Goal: Task Accomplishment & Management: Manage account settings

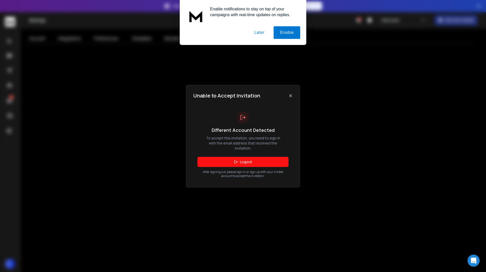
click at [290, 96] on icon at bounding box center [290, 95] width 3 height 3
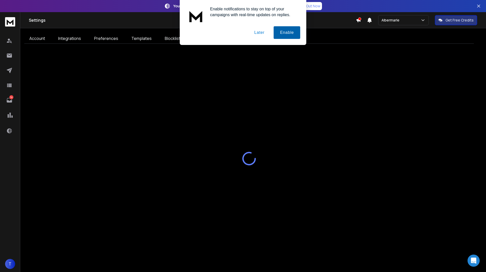
click at [288, 34] on button "Enable" at bounding box center [286, 32] width 27 height 13
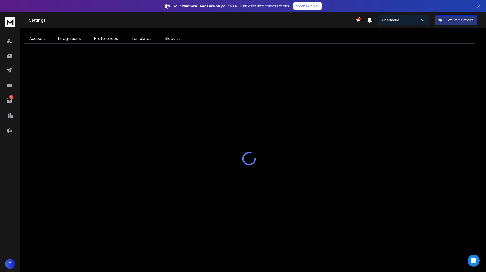
click at [399, 19] on p "Albermarle" at bounding box center [391, 20] width 20 height 5
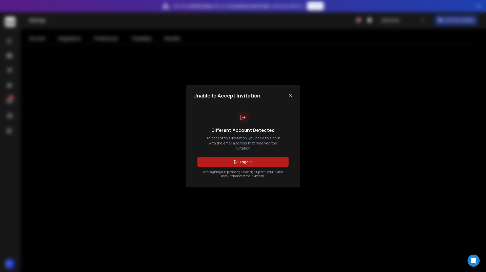
click at [255, 164] on button "Logout" at bounding box center [242, 162] width 91 height 10
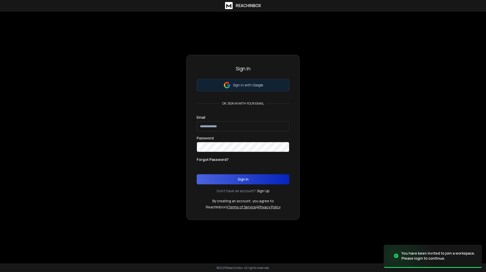
click at [257, 84] on p "Sign in with Google" at bounding box center [248, 85] width 30 height 5
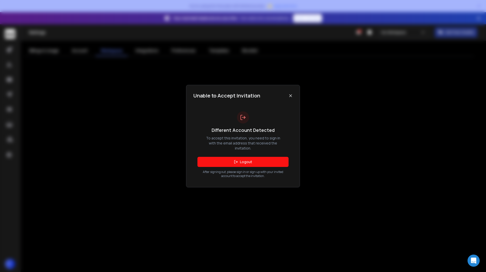
click at [289, 94] on icon at bounding box center [290, 96] width 4 height 4
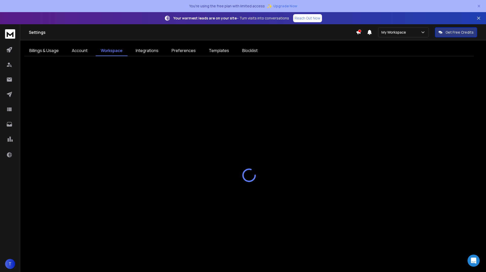
click at [412, 38] on div "Settings My Workspace Get Free Credits" at bounding box center [243, 32] width 486 height 16
click at [405, 33] on p "My Workspace" at bounding box center [394, 32] width 27 height 5
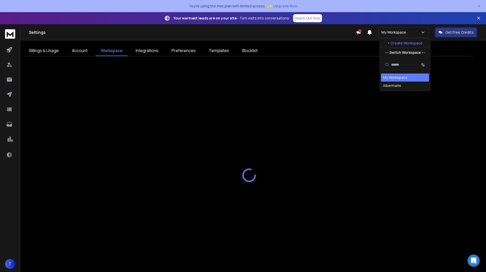
click at [476, 21] on div "Your warmest leads are on your site – Turn visits into conversations Reach Out …" at bounding box center [243, 18] width 486 height 12
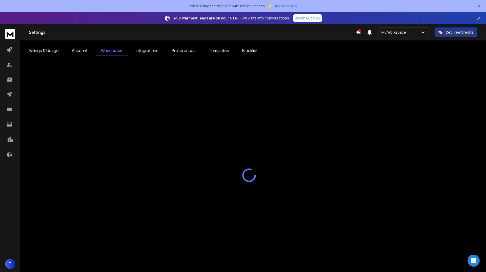
click at [477, 19] on icon at bounding box center [478, 18] width 3 height 3
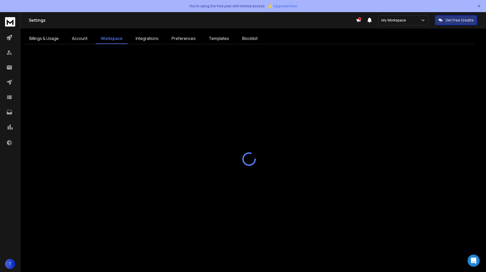
click at [479, 7] on icon "Close notification" at bounding box center [478, 6] width 4 height 4
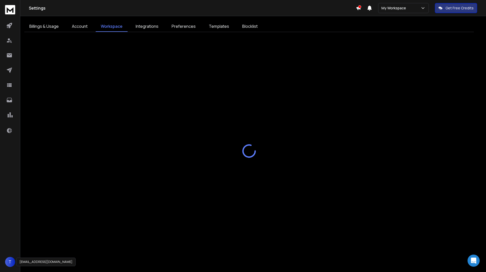
click at [10, 259] on span "T" at bounding box center [10, 262] width 10 height 10
click at [404, 7] on p "My Workspace" at bounding box center [394, 8] width 27 height 5
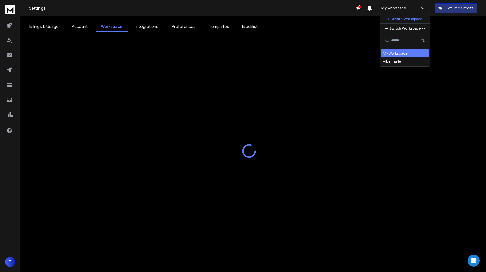
click at [391, 53] on div "My Workspace" at bounding box center [395, 53] width 25 height 5
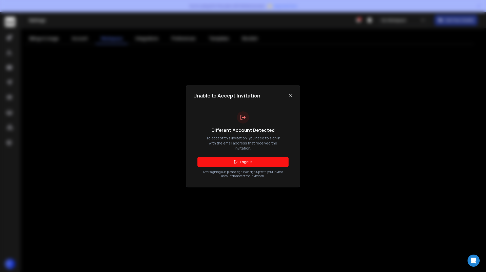
click at [217, 139] on p "To accept this invitation, you need to sign in with the email address that rece…" at bounding box center [243, 143] width 76 height 15
click at [233, 146] on p "To accept this invitation, you need to sign in with the email address that rece…" at bounding box center [243, 143] width 76 height 15
click at [272, 166] on button "Logout" at bounding box center [242, 162] width 91 height 10
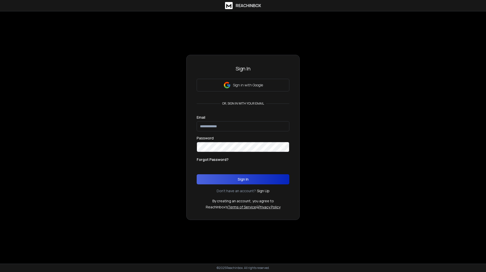
click at [267, 192] on link "Sign Up" at bounding box center [263, 191] width 13 height 5
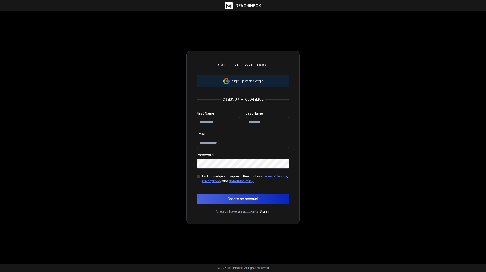
click at [256, 84] on button "Sign up with Google" at bounding box center [242, 81] width 93 height 13
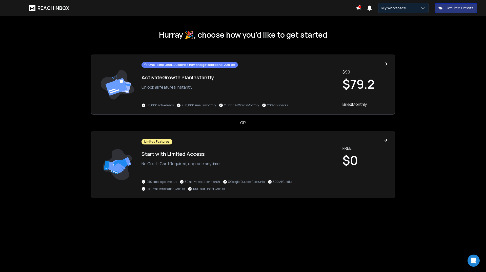
click at [410, 11] on button "My Workspace" at bounding box center [403, 8] width 51 height 10
click at [422, 79] on div "Hurray 🎉, choose how you’d like to get started One-Time Offer. Subscribe now an…" at bounding box center [243, 99] width 486 height 199
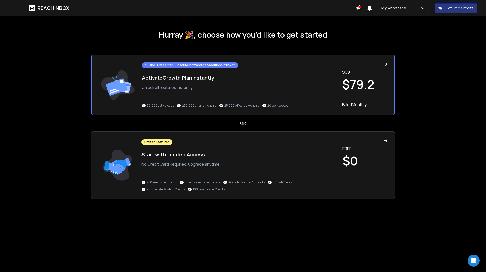
click at [367, 88] on h1 "$ 79.2" at bounding box center [364, 84] width 45 height 12
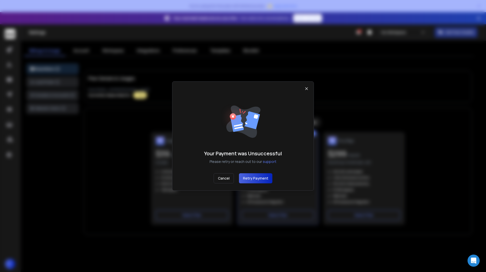
click at [305, 91] on icon at bounding box center [306, 89] width 4 height 4
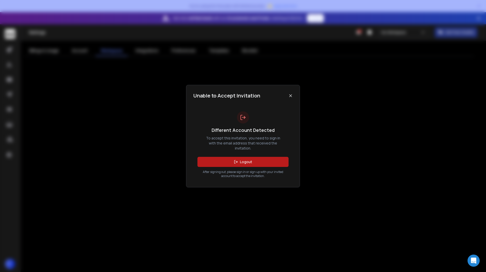
click at [255, 164] on button "Logout" at bounding box center [242, 162] width 91 height 10
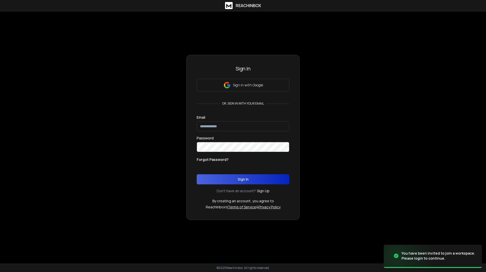
click at [246, 132] on input "email" at bounding box center [242, 126] width 93 height 10
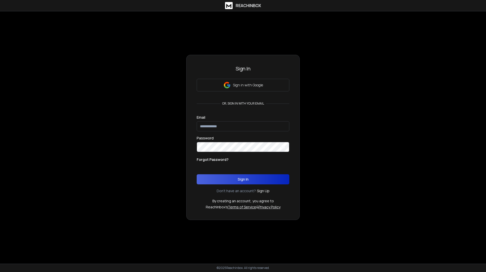
type input "**********"
click at [259, 177] on button "Sign In" at bounding box center [242, 179] width 93 height 10
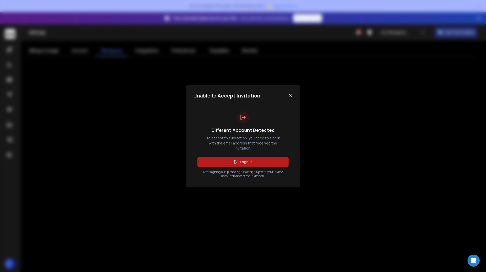
click at [264, 159] on button "Logout" at bounding box center [242, 162] width 91 height 10
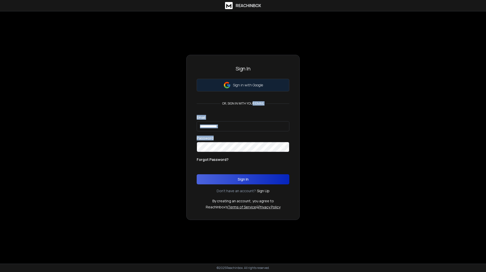
drag, startPoint x: 243, startPoint y: 135, endPoint x: 253, endPoint y: 90, distance: 46.6
click at [253, 90] on div "Sign in with Google or, sign in with your email Email Password Forgot Password?…" at bounding box center [242, 144] width 93 height 131
click at [253, 90] on button "Sign in with Google" at bounding box center [242, 85] width 93 height 13
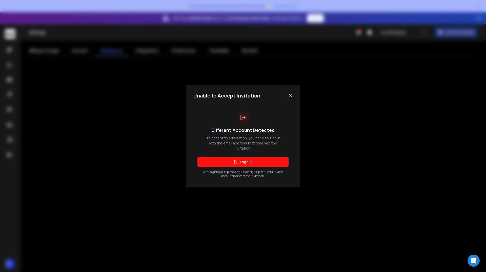
click at [222, 143] on p "To accept this invitation, you need to sign in with the email address that rece…" at bounding box center [243, 143] width 76 height 15
click at [247, 173] on p "After signing out, please sign in or sign up with your invited account to accep…" at bounding box center [242, 174] width 91 height 8
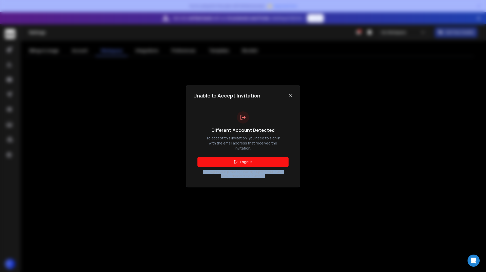
click at [247, 173] on p "After signing out, please sign in or sign up with your invited account to accep…" at bounding box center [242, 174] width 91 height 8
click at [272, 160] on button "Logout" at bounding box center [242, 162] width 91 height 10
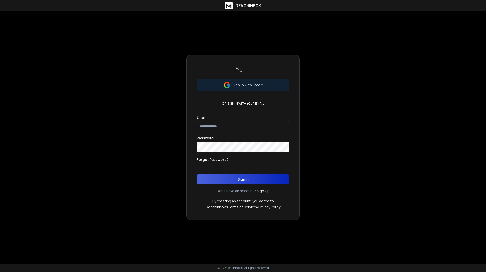
click at [256, 91] on button "Sign in with Google" at bounding box center [242, 85] width 93 height 13
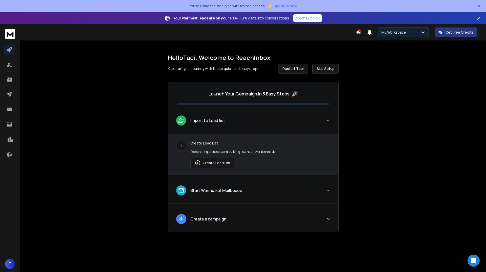
click at [392, 33] on p "My Workspace" at bounding box center [394, 32] width 27 height 5
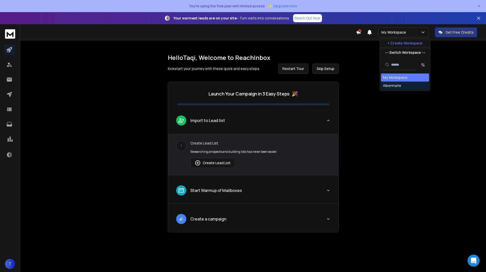
click at [402, 85] on div "Albermarle" at bounding box center [405, 86] width 48 height 8
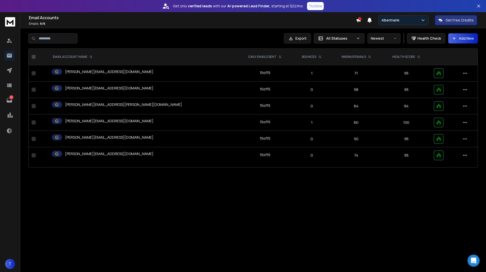
click at [407, 25] on button "Albermarle" at bounding box center [403, 20] width 51 height 10
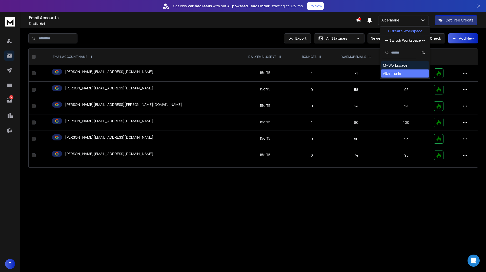
click at [399, 41] on p "--- Switch Workspace ---" at bounding box center [405, 40] width 40 height 5
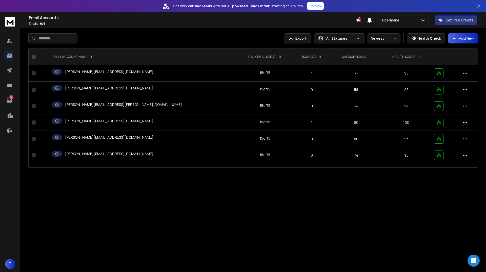
click at [382, 155] on td "95" at bounding box center [406, 155] width 49 height 16
click at [12, 259] on div "14 T" at bounding box center [10, 143] width 20 height 262
click at [12, 264] on span "T" at bounding box center [10, 264] width 10 height 10
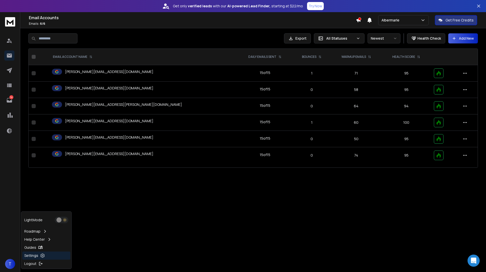
click at [39, 254] on div "Settings" at bounding box center [46, 256] width 48 height 8
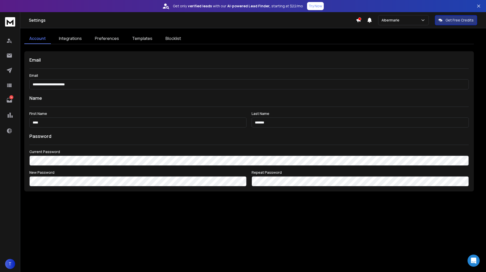
click at [12, 246] on div "14 T" at bounding box center [10, 143] width 20 height 262
click at [13, 251] on div "14 T" at bounding box center [10, 143] width 20 height 262
click at [12, 262] on span "T" at bounding box center [10, 264] width 10 height 10
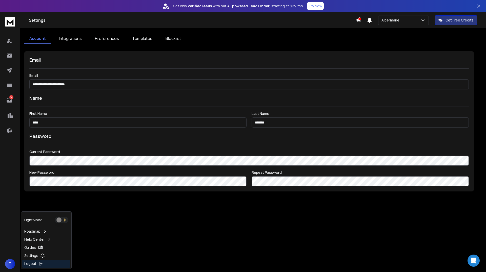
click at [32, 261] on div "Logout" at bounding box center [46, 264] width 48 height 8
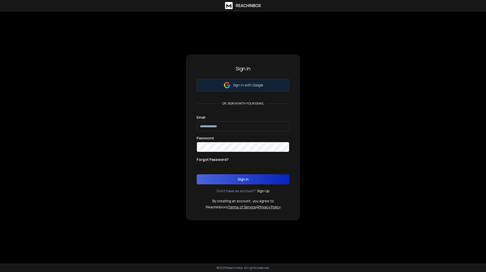
click at [220, 87] on button "Sign in with Google" at bounding box center [242, 85] width 93 height 13
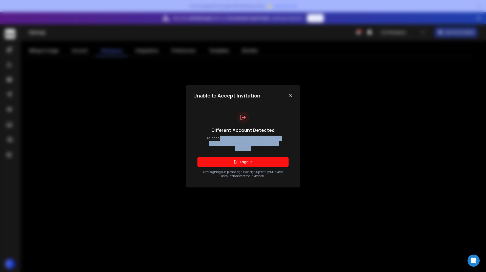
drag, startPoint x: 219, startPoint y: 137, endPoint x: 272, endPoint y: 154, distance: 55.3
click at [272, 154] on div "Different Account Detected To accept this invitation, you need to sign in with …" at bounding box center [242, 145] width 99 height 71
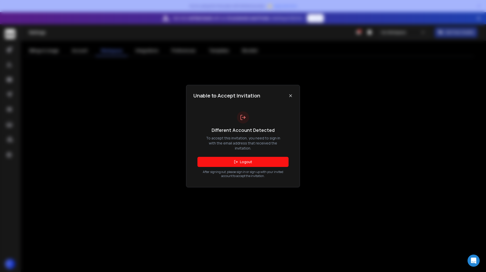
click at [254, 146] on p "To accept this invitation, you need to sign in with the email address that rece…" at bounding box center [243, 143] width 76 height 15
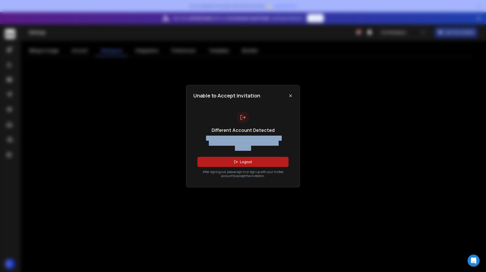
click at [247, 165] on button "Logout" at bounding box center [242, 162] width 91 height 10
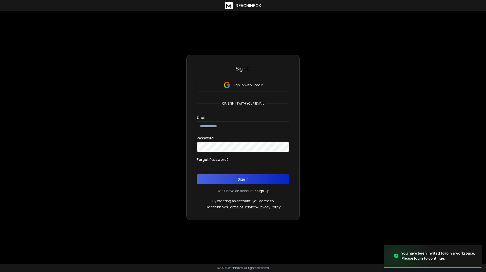
click at [237, 127] on input "email" at bounding box center [242, 126] width 93 height 10
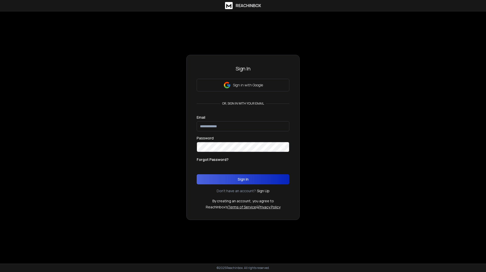
type input "**********"
click at [234, 181] on button "Sign In" at bounding box center [242, 179] width 93 height 10
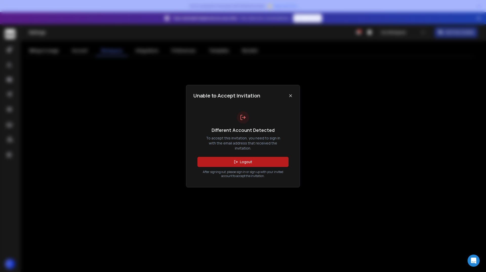
click at [247, 164] on button "Logout" at bounding box center [242, 162] width 91 height 10
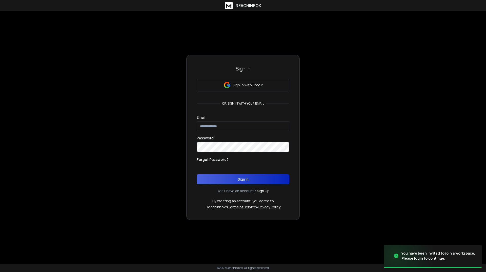
click at [266, 191] on link "Sign Up" at bounding box center [263, 191] width 13 height 5
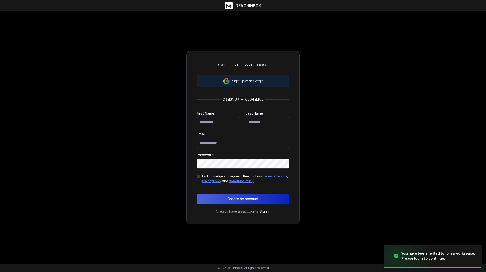
click at [255, 79] on p "Sign up with Google" at bounding box center [247, 81] width 31 height 5
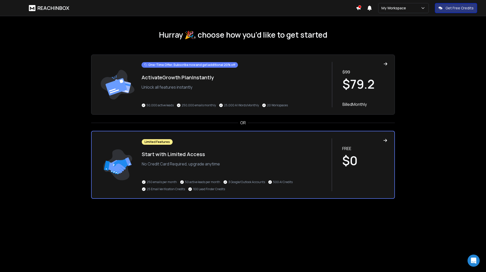
click at [348, 161] on h1 "$0" at bounding box center [364, 161] width 45 height 12
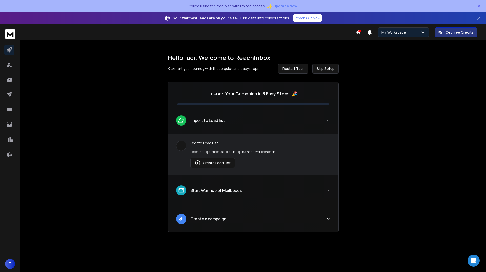
click at [407, 28] on button "My Workspace" at bounding box center [403, 32] width 51 height 10
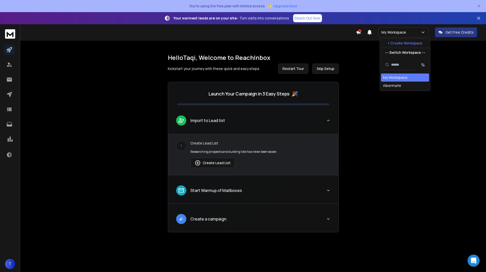
click at [392, 51] on p "--- Switch Workspace ---" at bounding box center [405, 52] width 40 height 5
click at [368, 55] on div "Hello Taqi , Welcome to ReachInbox Kickstart your journey with these quick and …" at bounding box center [252, 143] width 449 height 195
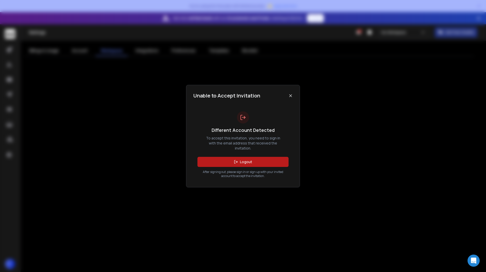
click at [239, 162] on button "Logout" at bounding box center [242, 162] width 91 height 10
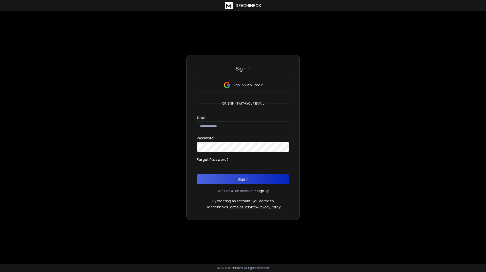
click at [255, 124] on input "email" at bounding box center [242, 126] width 93 height 10
type input "**********"
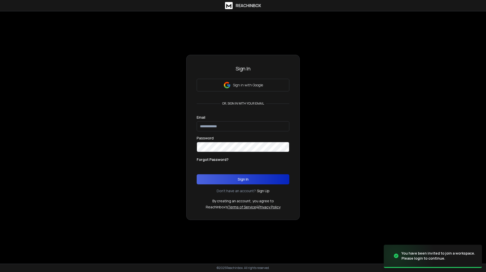
click at [263, 128] on input "email" at bounding box center [242, 126] width 93 height 10
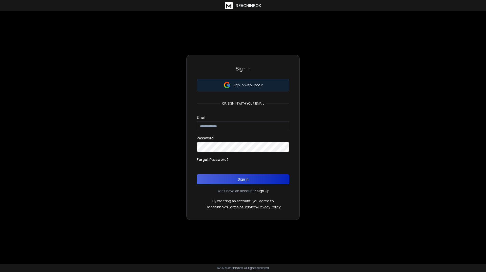
click at [262, 85] on p "Sign in with Google" at bounding box center [248, 85] width 30 height 5
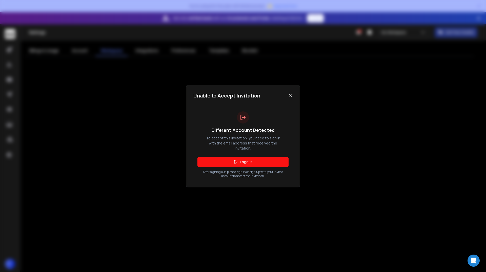
click at [234, 173] on p "After signing out, please sign in or sign up with your invited account to accep…" at bounding box center [242, 174] width 91 height 8
click at [291, 96] on icon at bounding box center [290, 95] width 3 height 3
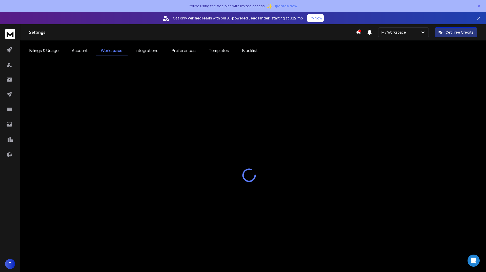
click at [478, 20] on icon at bounding box center [478, 18] width 5 height 5
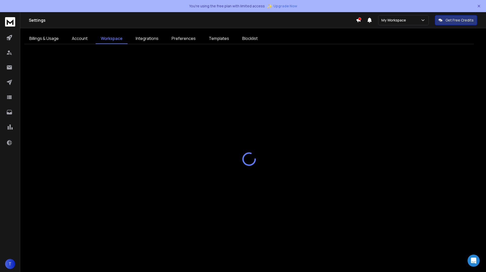
click at [479, 6] on icon "Close notification" at bounding box center [478, 6] width 4 height 4
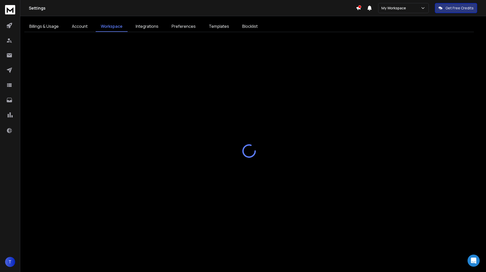
click at [248, 52] on div at bounding box center [248, 151] width 449 height 224
click at [86, 32] on link "Account" at bounding box center [80, 26] width 26 height 11
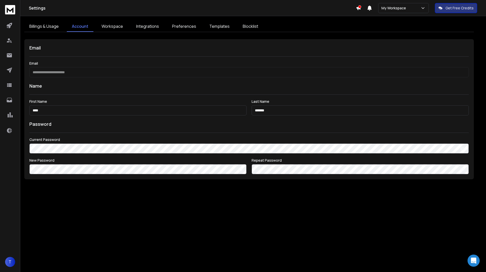
click at [108, 32] on div "**********" at bounding box center [248, 144] width 449 height 246
click at [112, 28] on link "Workspace" at bounding box center [112, 26] width 32 height 11
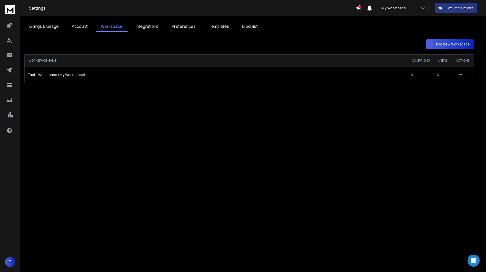
click at [447, 47] on button "Add new Workspace" at bounding box center [450, 44] width 48 height 10
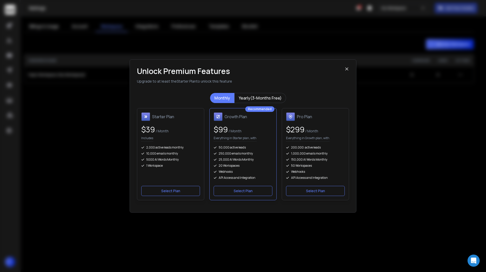
click at [347, 71] on icon at bounding box center [346, 69] width 5 height 5
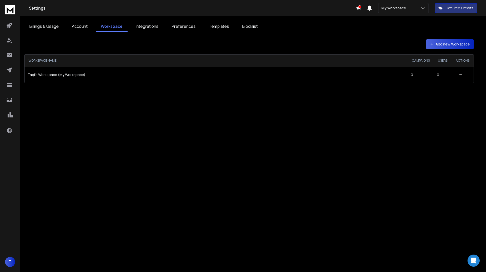
click at [124, 30] on link "Workspace" at bounding box center [112, 26] width 32 height 11
click at [411, 5] on button "My Workspace" at bounding box center [403, 8] width 51 height 10
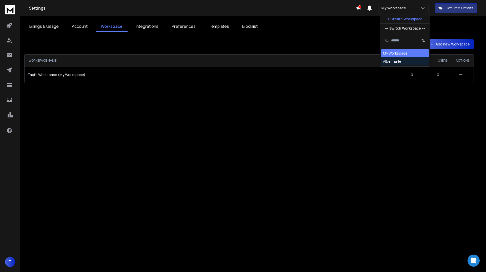
click at [397, 61] on div "Albermarle" at bounding box center [392, 61] width 18 height 5
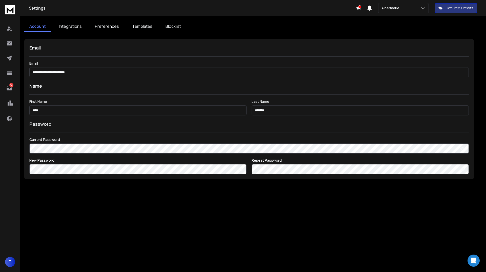
click at [405, 10] on div "Albermarle" at bounding box center [403, 8] width 44 height 5
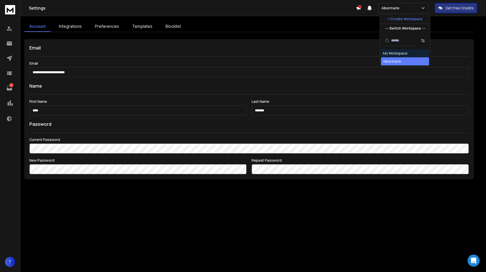
click at [419, 28] on p "--- Switch Workspace ---" at bounding box center [405, 28] width 40 height 5
click at [421, 38] on div "+ Create Workspace --- Switch Workspace --- My Workspace Albermarle" at bounding box center [404, 40] width 51 height 53
click at [413, 53] on div "Sort A-Z" at bounding box center [409, 51] width 38 height 8
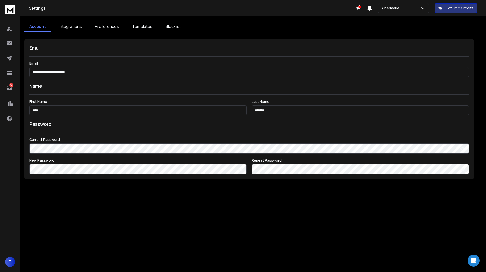
click at [332, 209] on div "**********" at bounding box center [248, 151] width 449 height 224
click at [74, 27] on link "Integrations" at bounding box center [70, 26] width 33 height 11
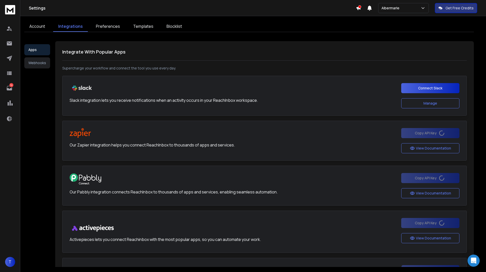
click at [154, 28] on link "Templates" at bounding box center [143, 26] width 30 height 11
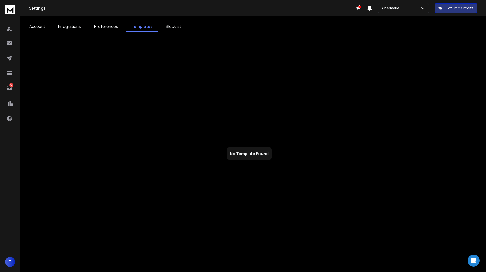
click at [172, 28] on link "Blocklist" at bounding box center [174, 26] width 26 height 11
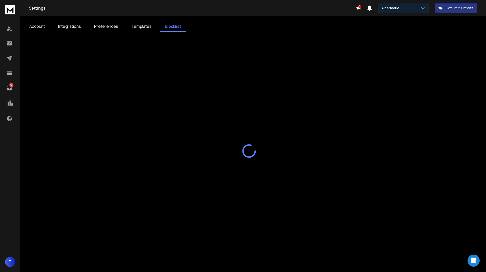
click at [404, 8] on div "Albermarle" at bounding box center [403, 8] width 44 height 5
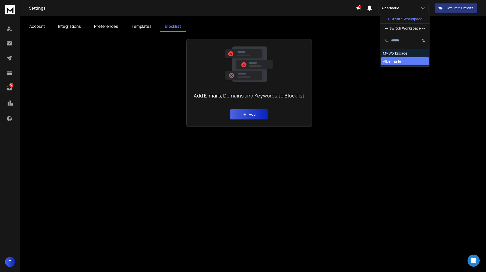
click at [388, 54] on div "My Workspace" at bounding box center [395, 53] width 25 height 5
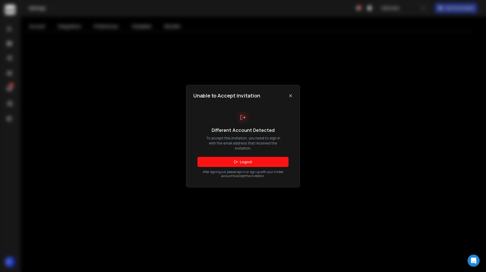
click at [227, 172] on p "After signing out, please sign in or sign up with your invited account to accep…" at bounding box center [242, 174] width 91 height 8
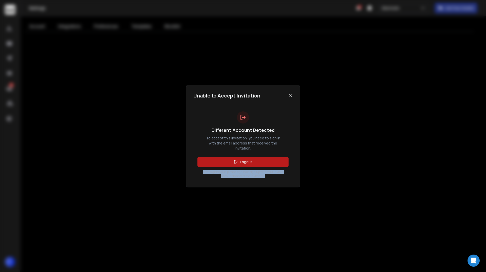
click at [236, 163] on icon at bounding box center [236, 162] width 4 height 4
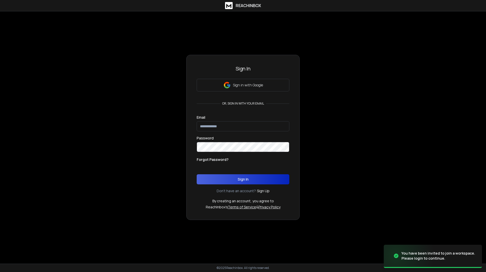
click at [239, 126] on input "email" at bounding box center [242, 126] width 93 height 10
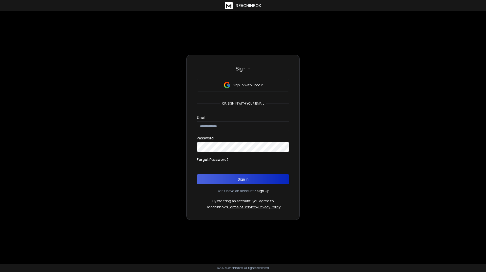
type input "**********"
click at [242, 184] on button "Sign In" at bounding box center [242, 179] width 93 height 10
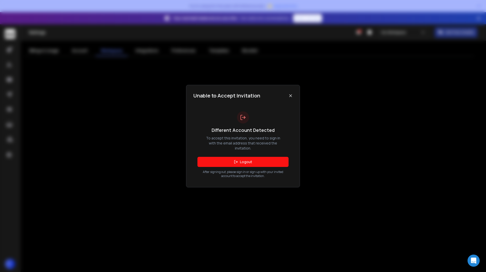
click at [231, 175] on p "After signing out, please sign in or sign up with your invited account to accep…" at bounding box center [242, 174] width 91 height 8
click at [239, 165] on button "Logout" at bounding box center [242, 162] width 91 height 10
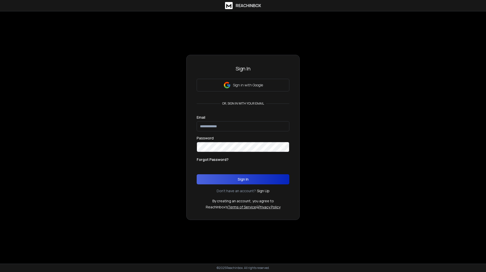
click at [261, 189] on link "Sign Up" at bounding box center [263, 191] width 13 height 5
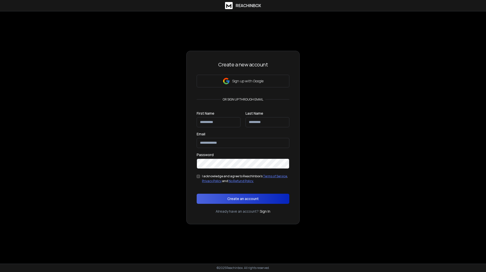
click at [217, 123] on input "text" at bounding box center [218, 122] width 44 height 10
type input "********"
type input "*******"
click at [229, 140] on input "email" at bounding box center [242, 143] width 93 height 10
type input "**********"
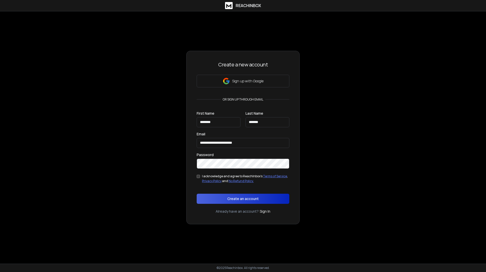
click at [282, 163] on icon at bounding box center [282, 164] width 5 height 3
click at [209, 206] on div "**********" at bounding box center [242, 144] width 93 height 139
click at [215, 202] on button "Create an account" at bounding box center [242, 199] width 93 height 10
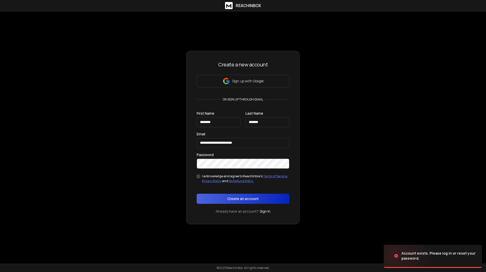
click at [216, 200] on button "Create an account" at bounding box center [242, 199] width 93 height 10
click at [196, 194] on button "Create an account" at bounding box center [242, 199] width 93 height 10
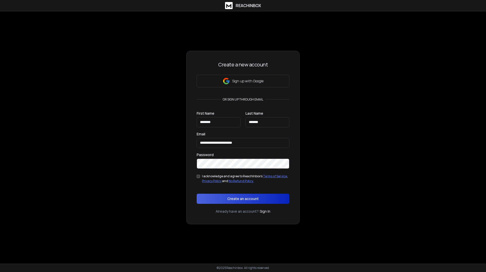
click at [263, 212] on link "Sign In" at bounding box center [264, 211] width 11 height 5
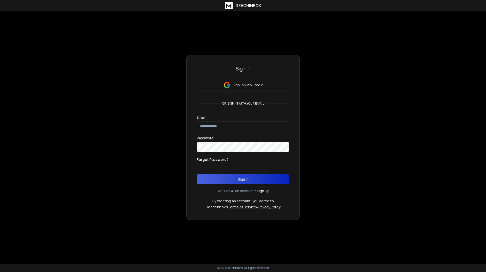
click at [232, 129] on input "email" at bounding box center [242, 126] width 93 height 10
type input "**********"
click at [238, 180] on button "Sign In" at bounding box center [242, 179] width 93 height 10
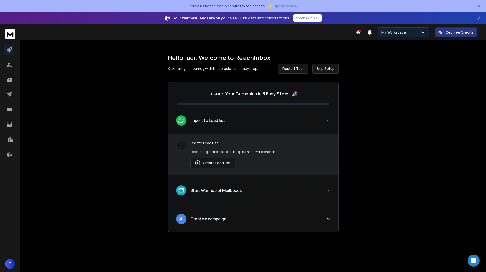
click at [398, 29] on button "My Workspace" at bounding box center [403, 32] width 51 height 10
click at [10, 269] on span "T" at bounding box center [10, 264] width 10 height 10
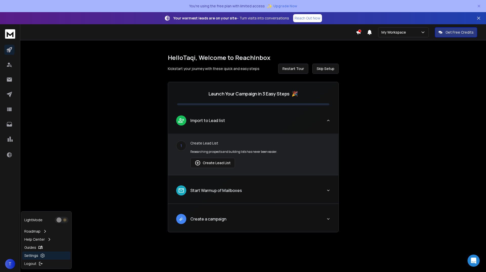
click at [35, 254] on p "Settings" at bounding box center [31, 255] width 14 height 5
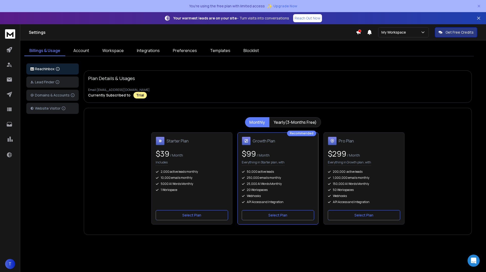
click at [115, 53] on link "Workspace" at bounding box center [113, 51] width 32 height 11
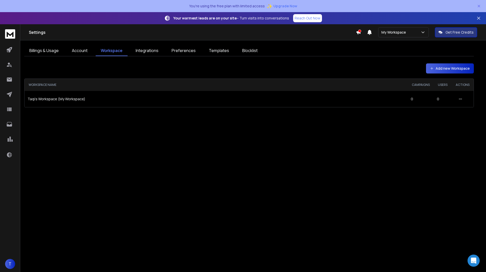
click at [435, 64] on button "Add new Workspace" at bounding box center [450, 68] width 48 height 10
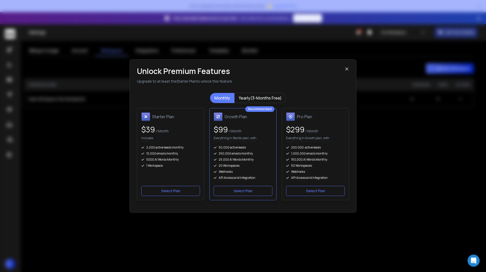
click at [348, 69] on icon at bounding box center [346, 69] width 5 height 5
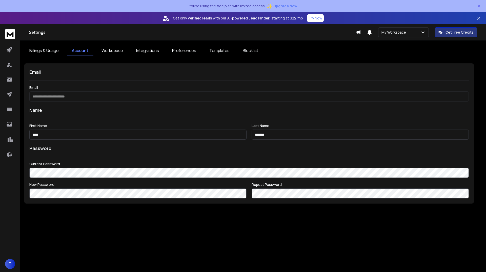
click at [184, 52] on link "Preferences" at bounding box center [184, 51] width 34 height 11
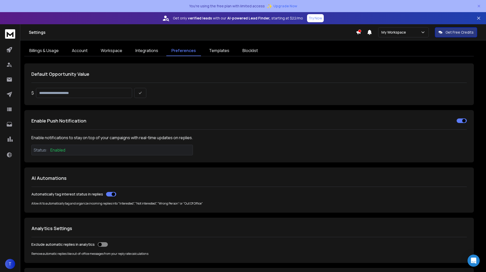
click at [113, 49] on link "Workspace" at bounding box center [112, 51] width 32 height 11
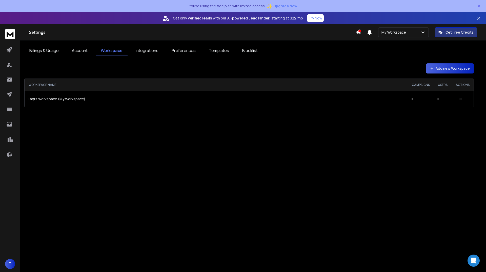
click at [74, 51] on link "Account" at bounding box center [80, 51] width 26 height 11
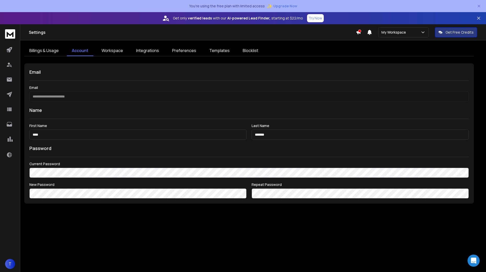
click at [47, 51] on link "Billings & Usage" at bounding box center [43, 51] width 39 height 11
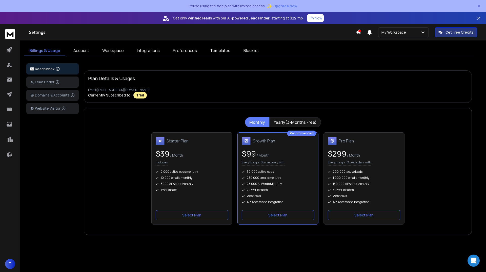
click at [114, 51] on link "Workspace" at bounding box center [113, 51] width 32 height 11
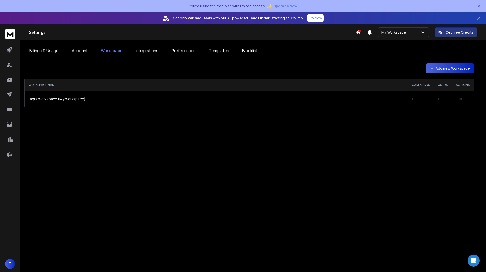
click at [155, 48] on link "Integrations" at bounding box center [146, 51] width 33 height 11
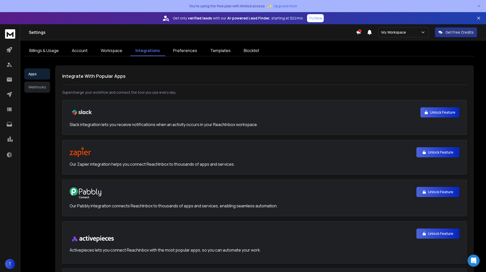
click at [179, 47] on link "Preferences" at bounding box center [185, 51] width 34 height 11
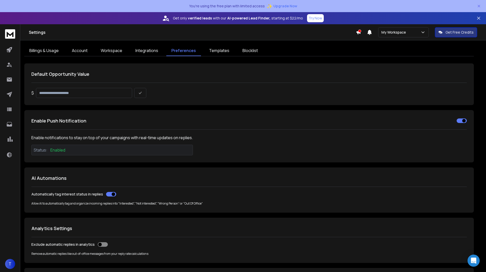
click at [240, 48] on link "Blocklist" at bounding box center [250, 51] width 26 height 11
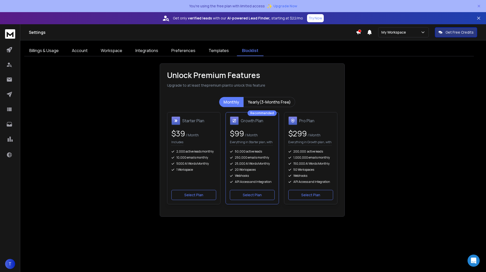
click at [475, 25] on div "Settings My Workspace Get Free Credits" at bounding box center [243, 32] width 486 height 16
click at [416, 36] on button "My Workspace" at bounding box center [403, 32] width 51 height 10
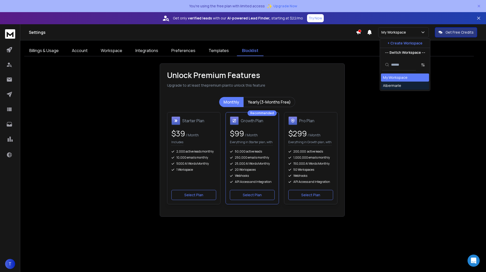
click at [109, 52] on link "Workspace" at bounding box center [112, 51] width 32 height 11
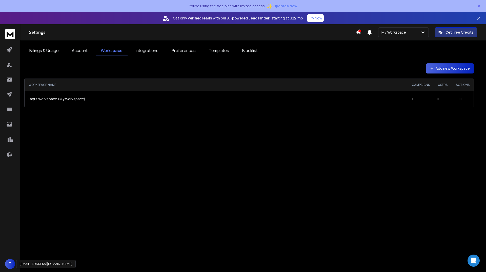
click at [11, 265] on span "T" at bounding box center [10, 264] width 10 height 10
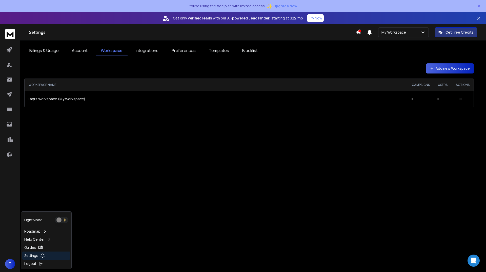
click at [36, 256] on p "Settings" at bounding box center [31, 255] width 14 height 5
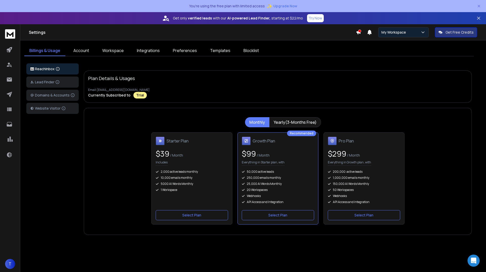
click at [412, 34] on div "My Workspace" at bounding box center [403, 32] width 44 height 5
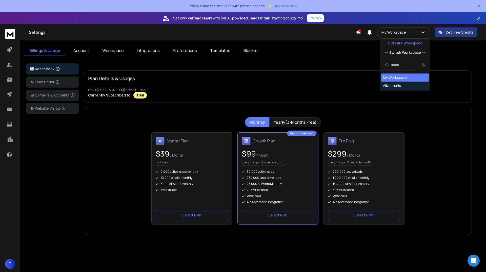
click at [386, 87] on div "Albermarle" at bounding box center [392, 85] width 18 height 5
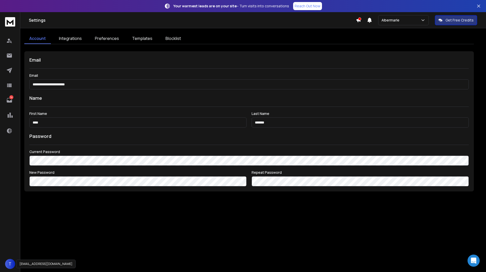
click at [9, 267] on span "T" at bounding box center [10, 264] width 10 height 10
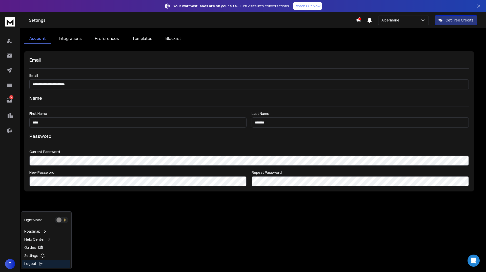
click at [30, 264] on p "Logout" at bounding box center [30, 263] width 12 height 5
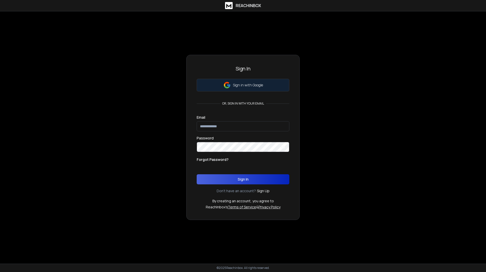
click at [262, 83] on p "Sign in with Google" at bounding box center [248, 85] width 30 height 5
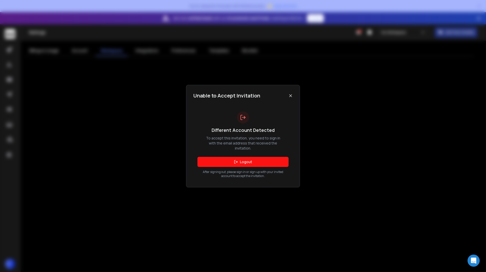
click at [291, 96] on icon at bounding box center [290, 96] width 4 height 4
click at [238, 173] on p "After signing out, please sign in or sign up with your invited account to accep…" at bounding box center [242, 174] width 91 height 8
click at [257, 184] on div "Unable to Accept Invitation Different Account Detected To accept this invitatio…" at bounding box center [243, 136] width 114 height 103
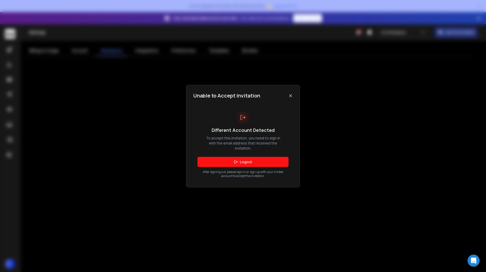
drag, startPoint x: 293, startPoint y: 91, endPoint x: 290, endPoint y: 95, distance: 4.6
click at [290, 95] on div "Unable to Accept Invitation Different Account Detected To accept this invitatio…" at bounding box center [243, 136] width 114 height 103
click at [290, 95] on icon at bounding box center [290, 96] width 4 height 4
click at [291, 96] on icon at bounding box center [290, 96] width 4 height 4
